Goal: Task Accomplishment & Management: Manage account settings

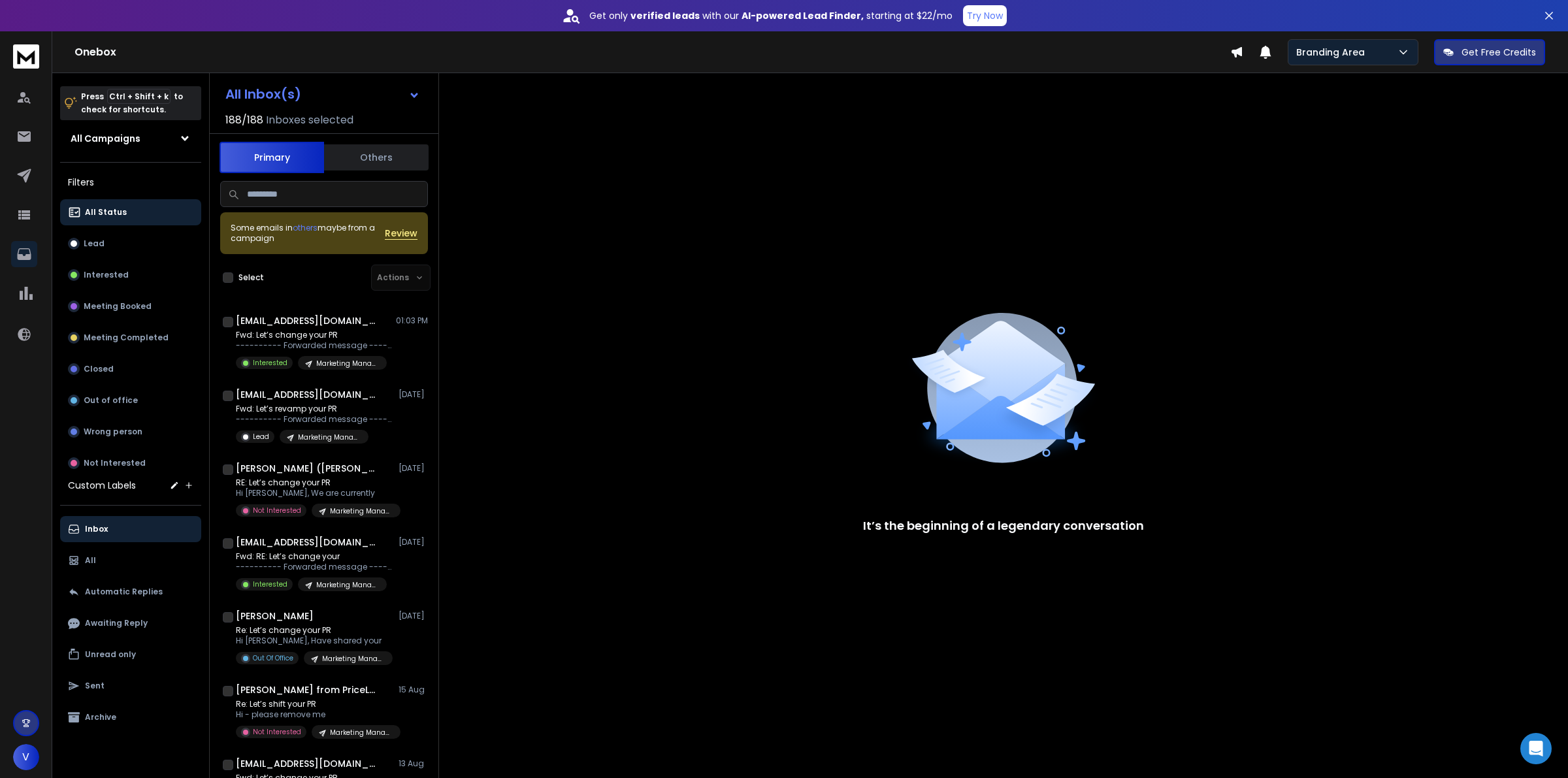
click at [1342, 52] on p "Branding Area" at bounding box center [1333, 52] width 74 height 13
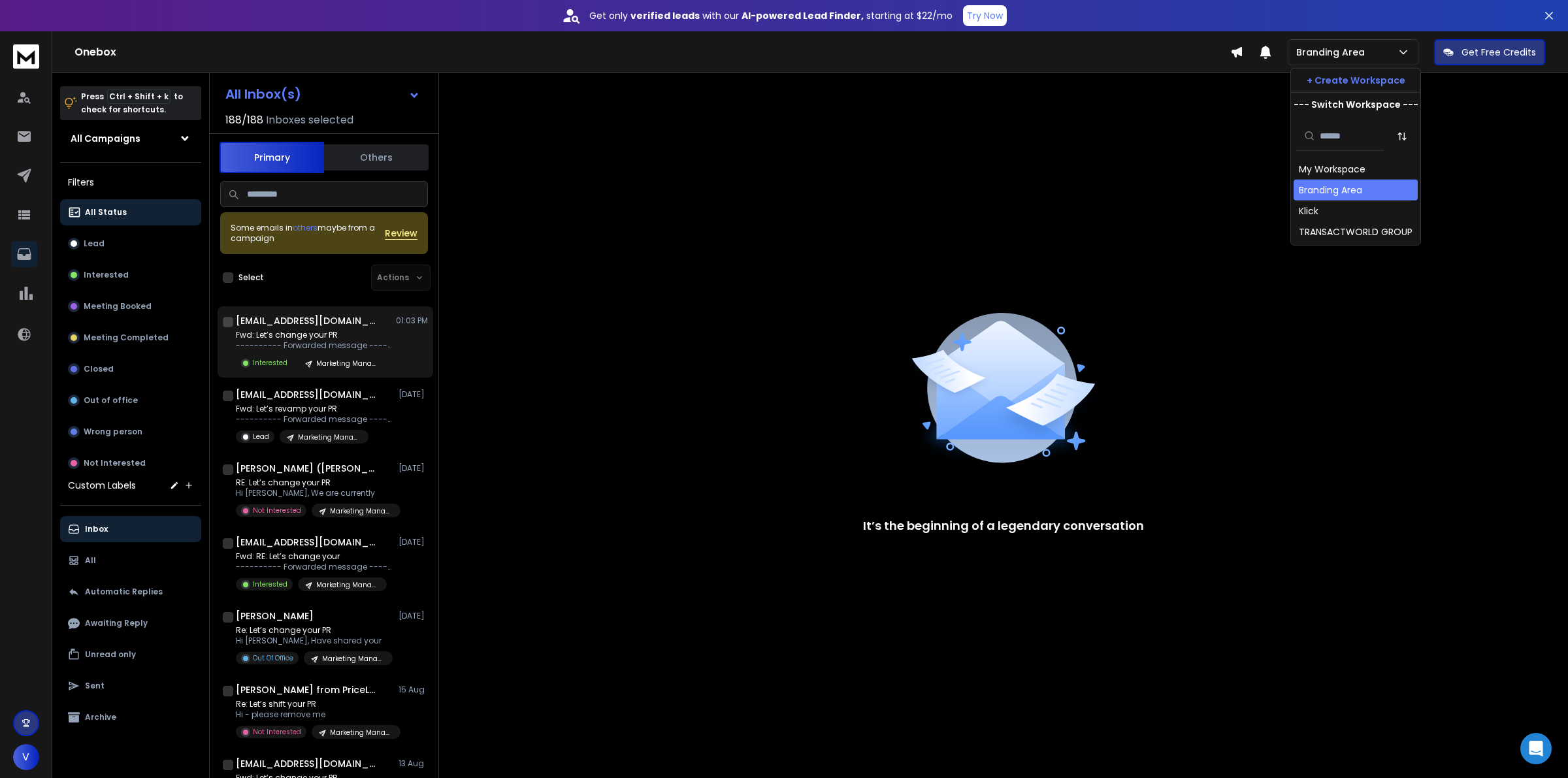
click at [321, 335] on p "Fwd: Let’s change your PR" at bounding box center [314, 335] width 157 height 10
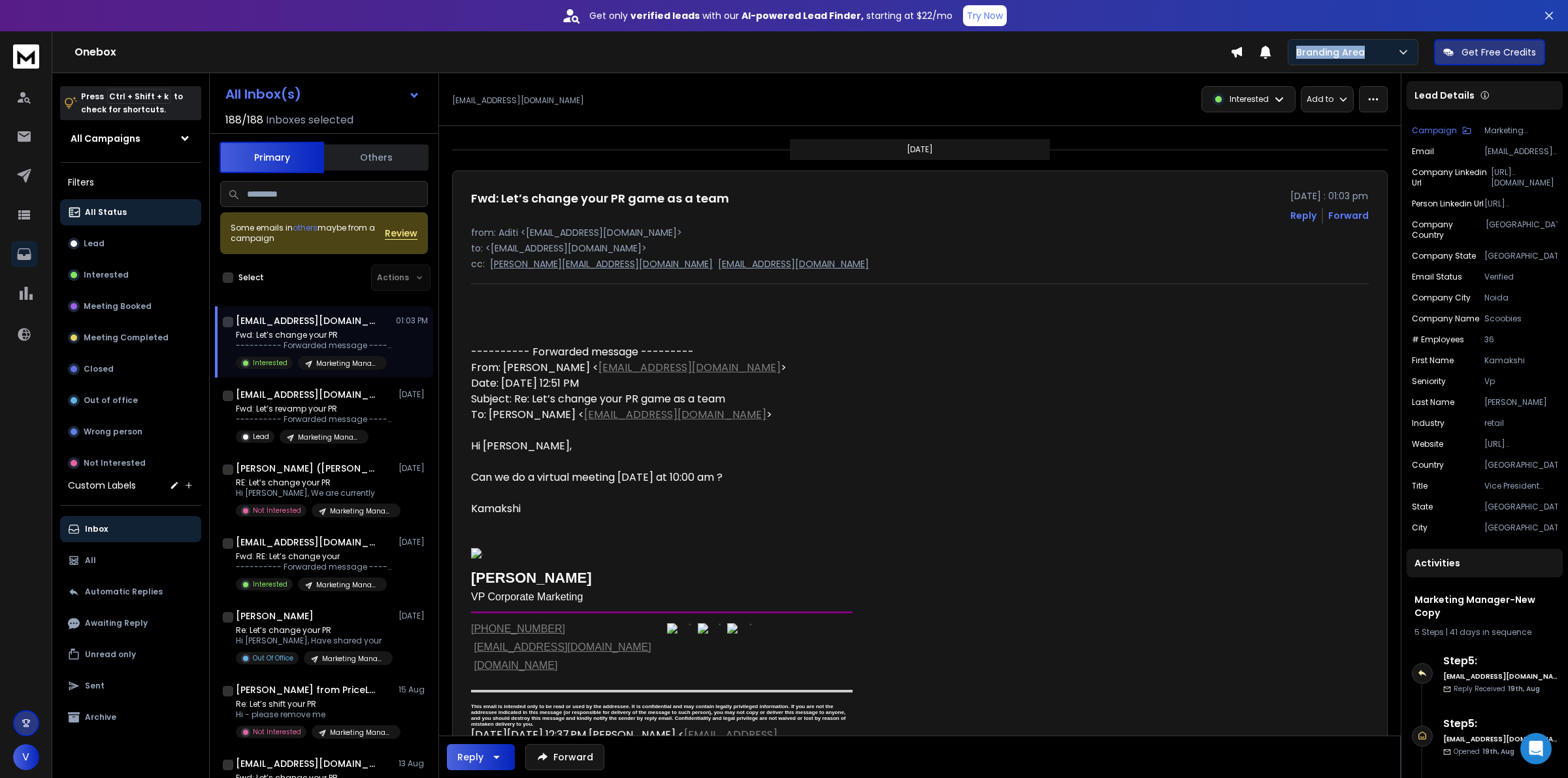
drag, startPoint x: 1275, startPoint y: 33, endPoint x: 1369, endPoint y: 54, distance: 96.3
click at [1369, 54] on div "Onebox Branding Area Get Free Credits" at bounding box center [784, 52] width 1568 height 42
copy p "Branding Area"
click at [20, 135] on icon at bounding box center [24, 136] width 13 height 10
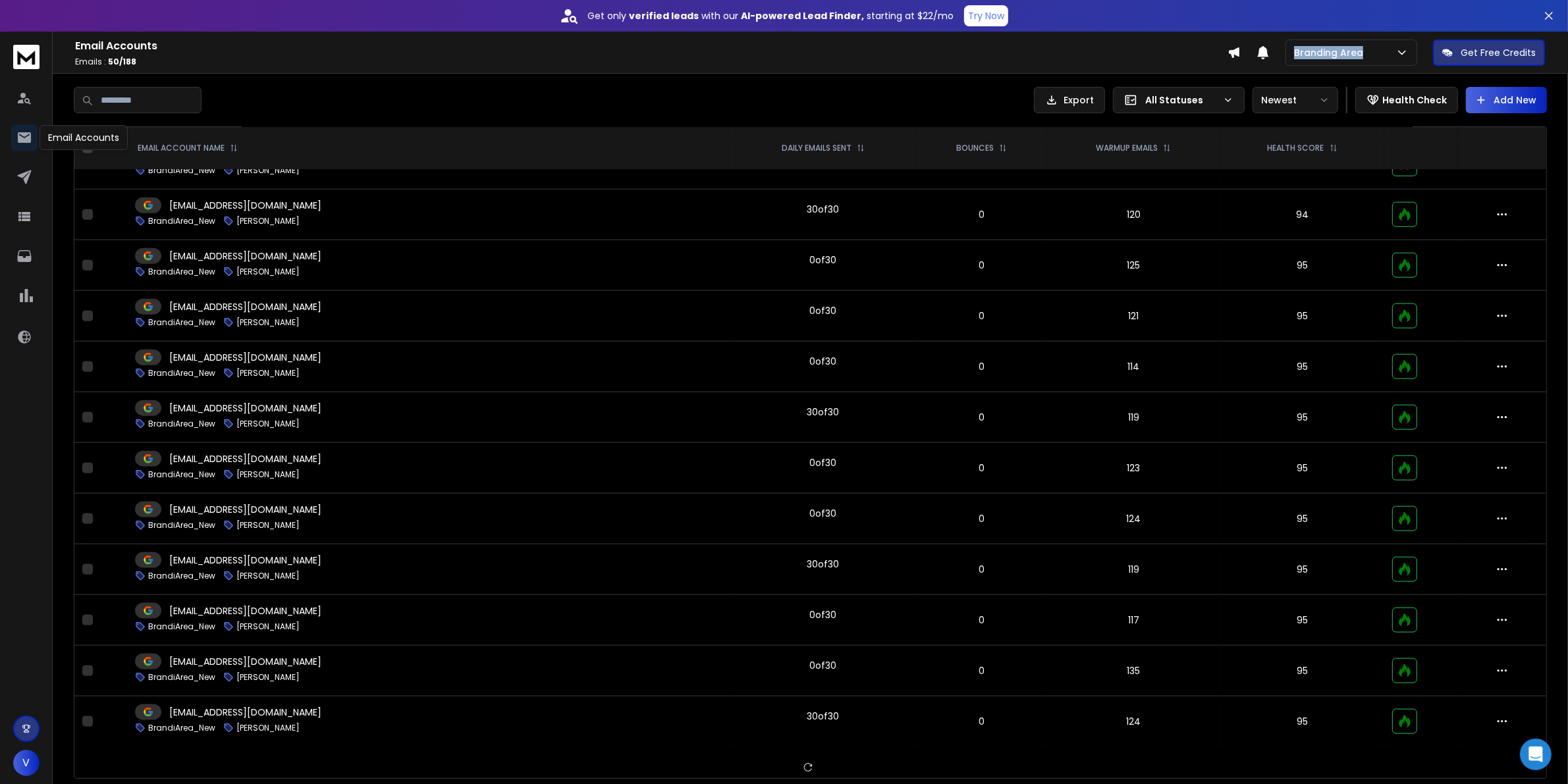
scroll to position [2023, 0]
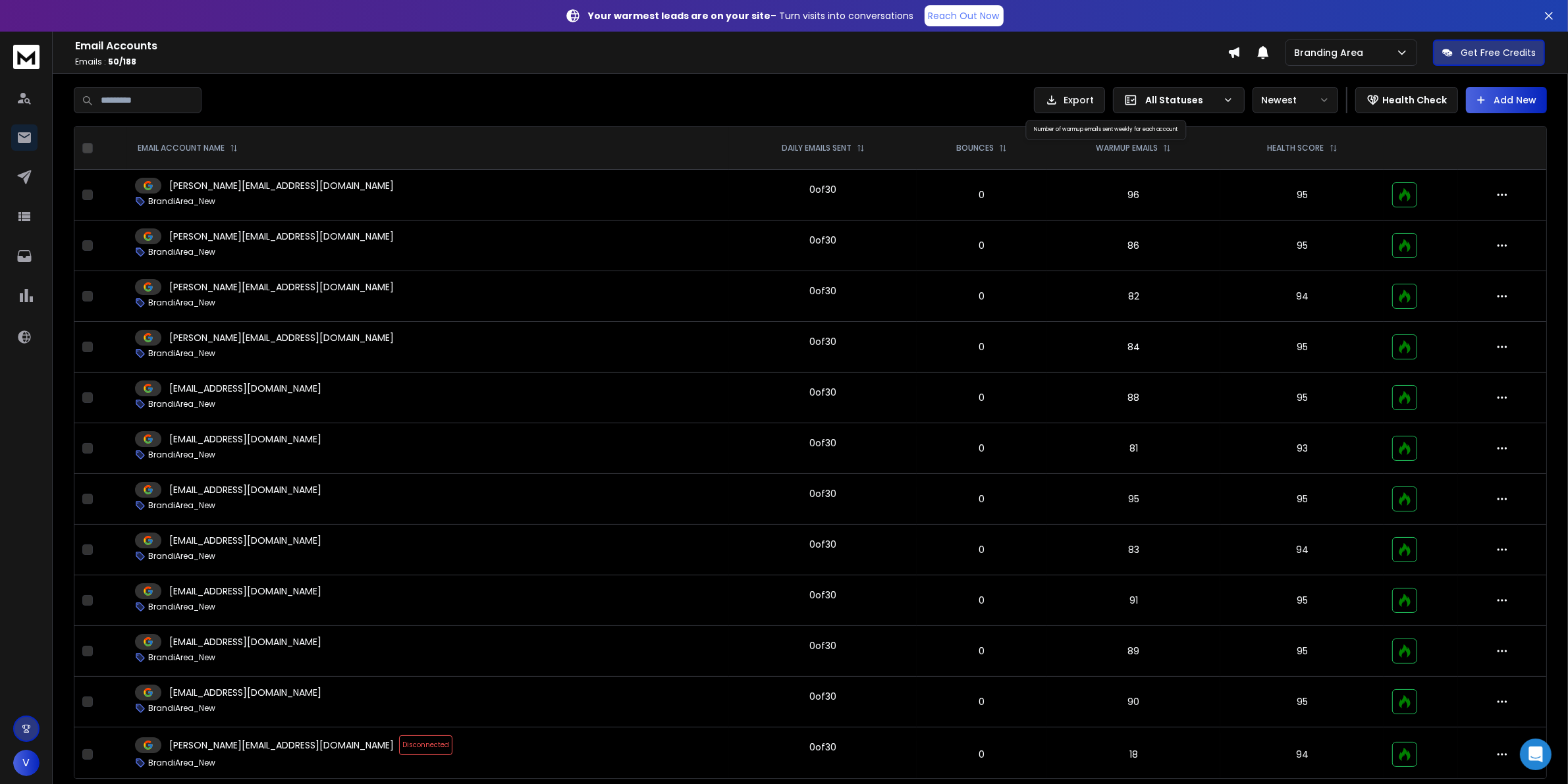
click at [1160, 98] on p "All Statuses" at bounding box center [1181, 99] width 73 height 13
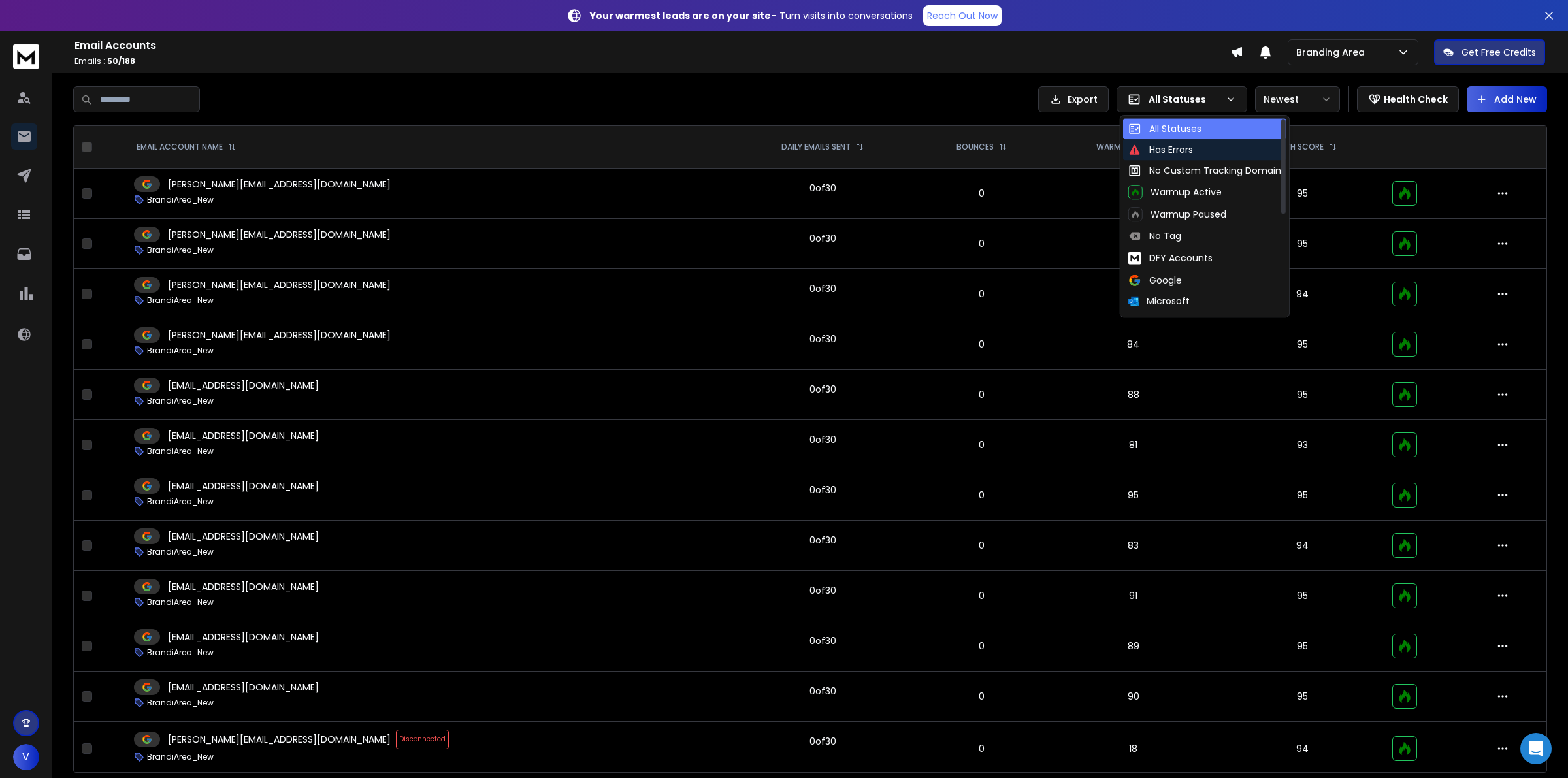
click at [1161, 155] on div "Has Errors" at bounding box center [1160, 149] width 64 height 13
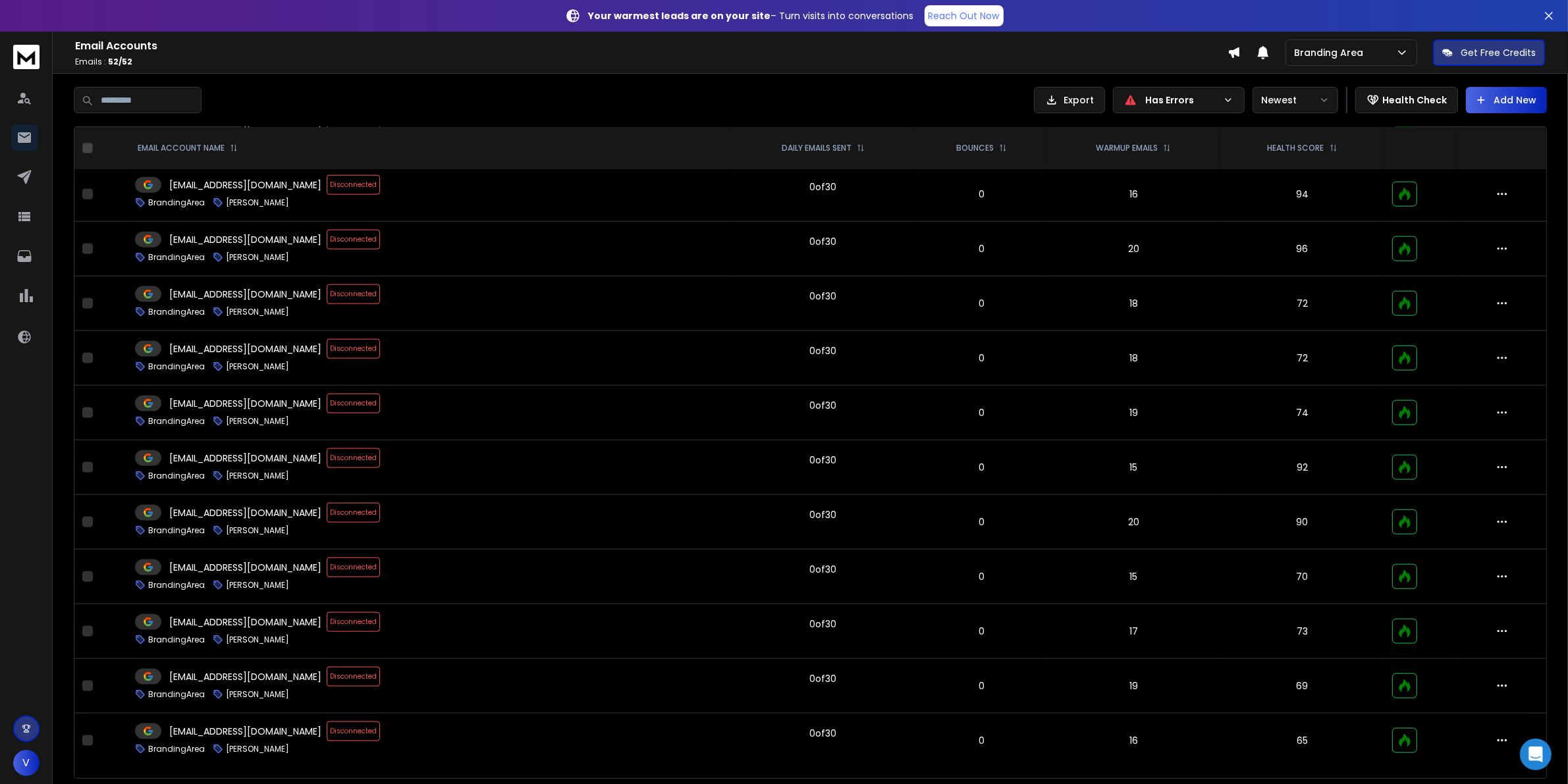
scroll to position [2249, 0]
